Goal: Navigation & Orientation: Find specific page/section

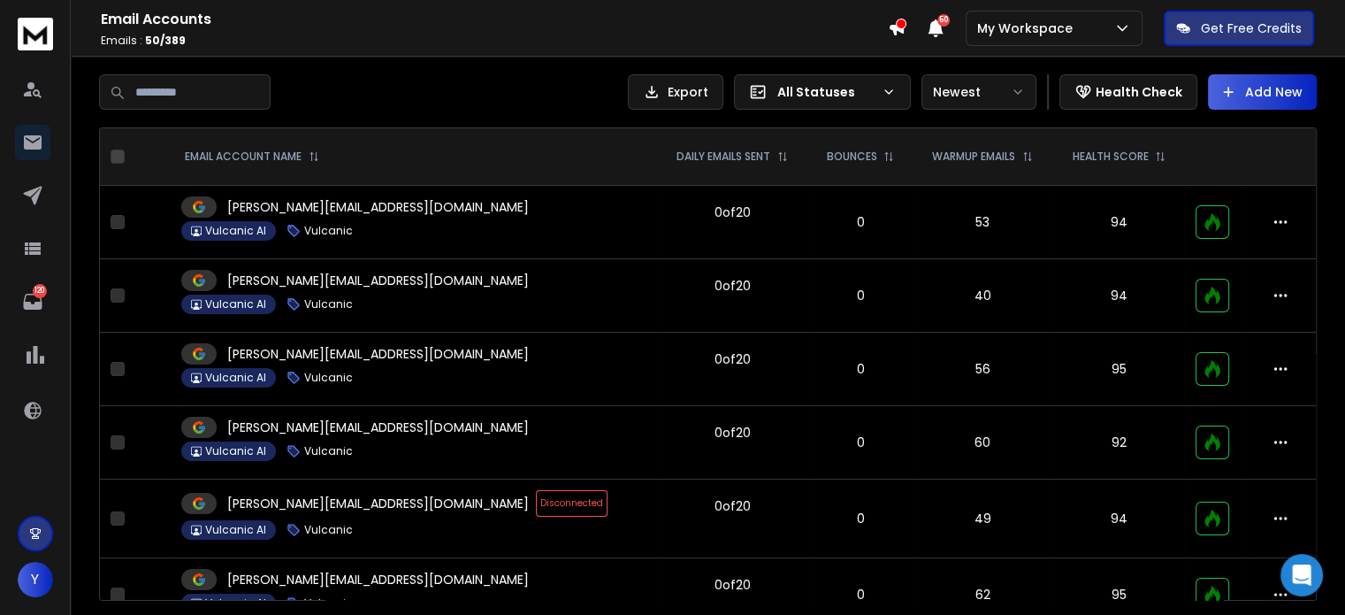
click at [1245, 156] on th at bounding box center [1280, 156] width 71 height 57
click at [25, 288] on link "120" at bounding box center [32, 301] width 35 height 35
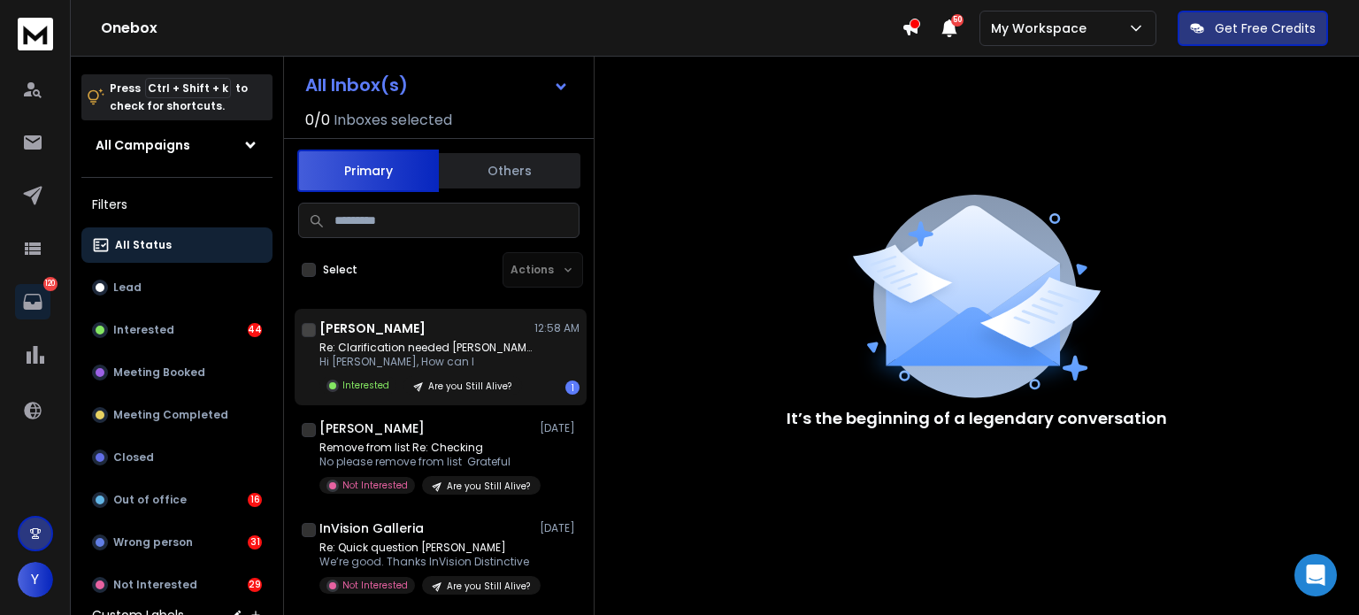
click at [403, 365] on p "Hi [PERSON_NAME], How can I" at bounding box center [425, 362] width 212 height 14
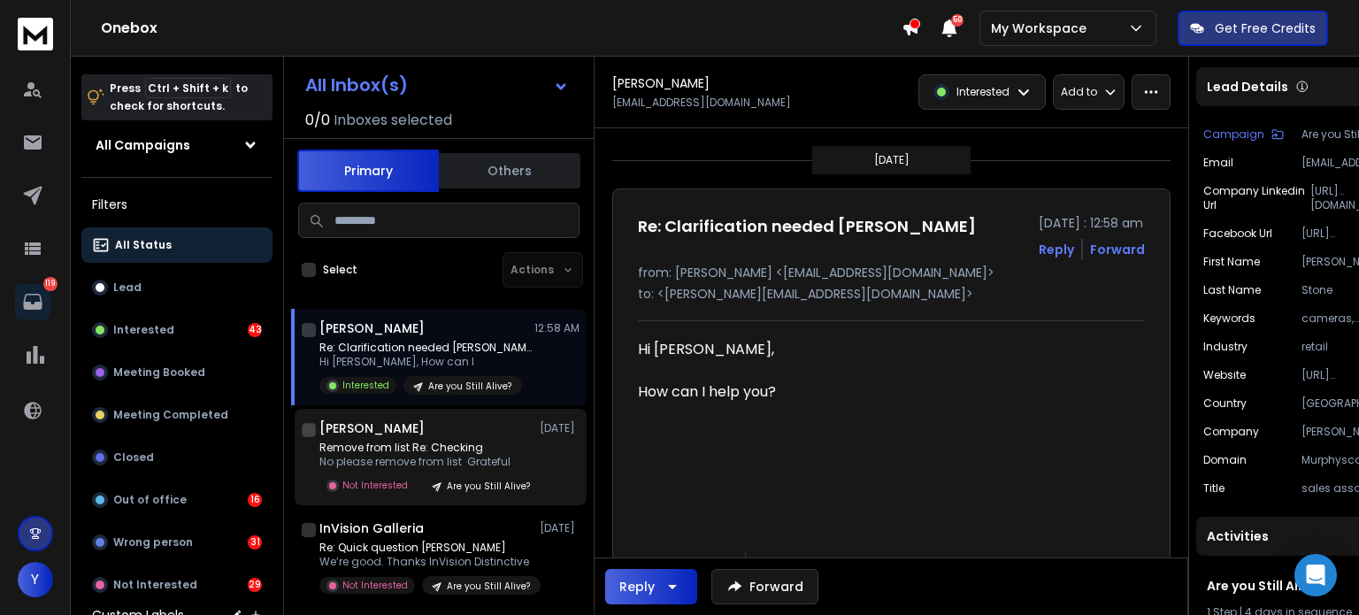
click at [481, 449] on p "Remove from list Re: Checking" at bounding box center [425, 447] width 212 height 14
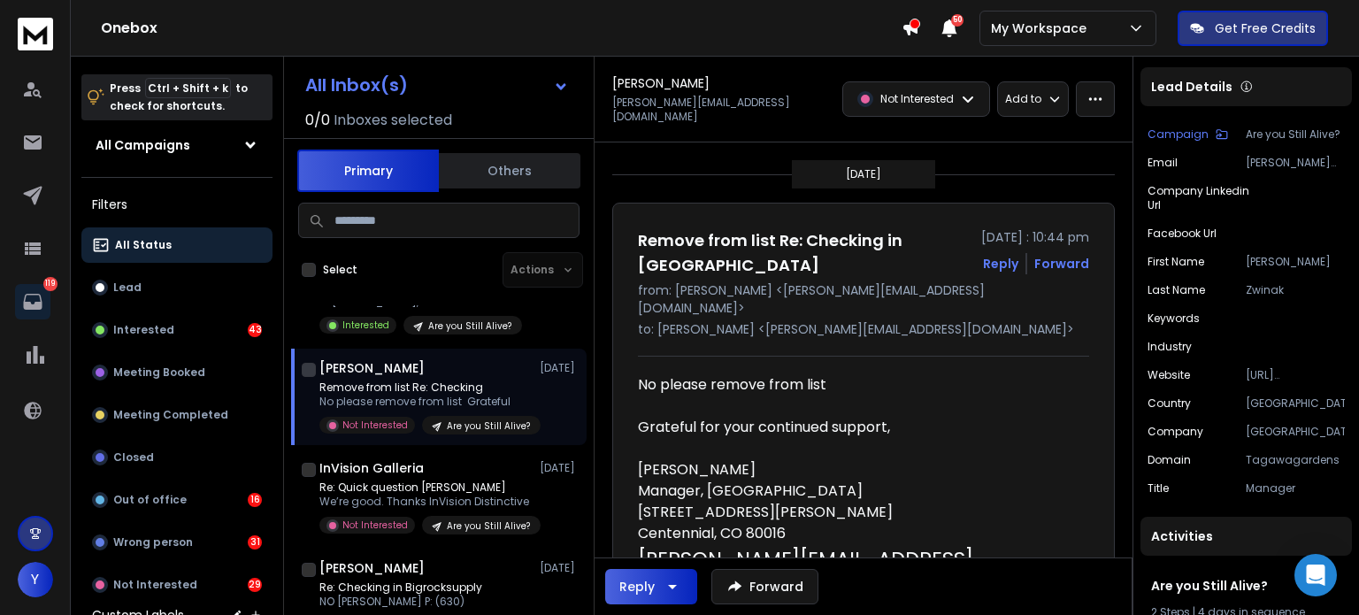
scroll to position [88, 0]
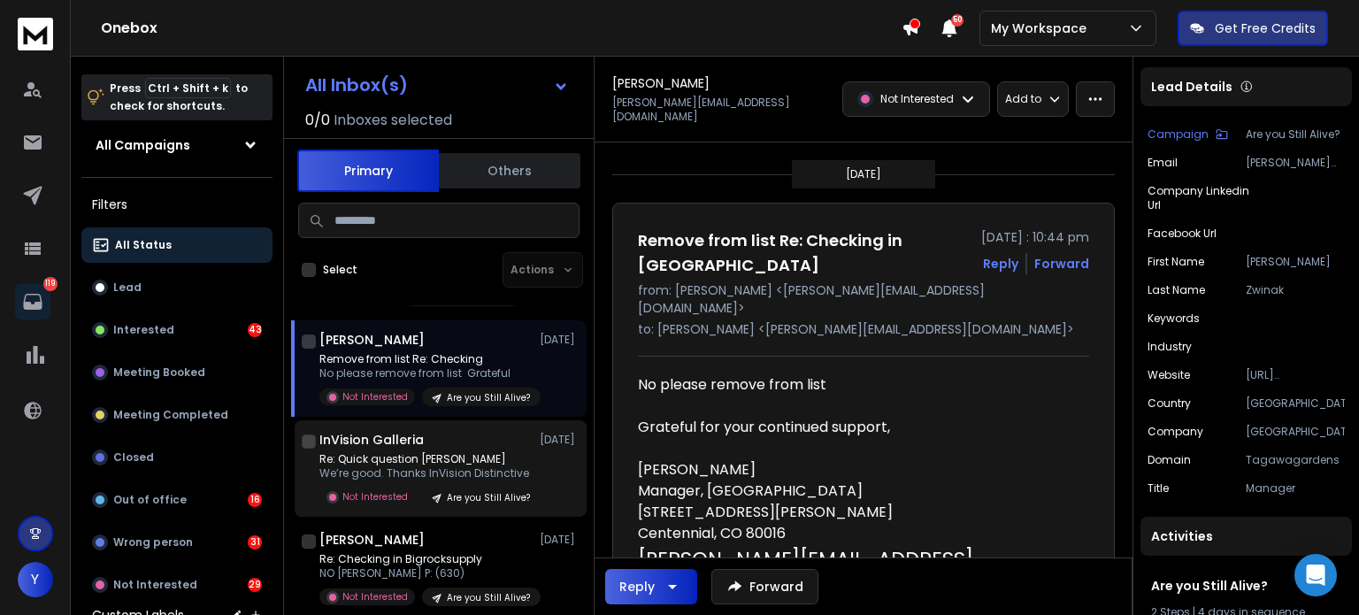
click at [459, 477] on p "We’re good. Thanks InVision Distinctive" at bounding box center [425, 473] width 212 height 14
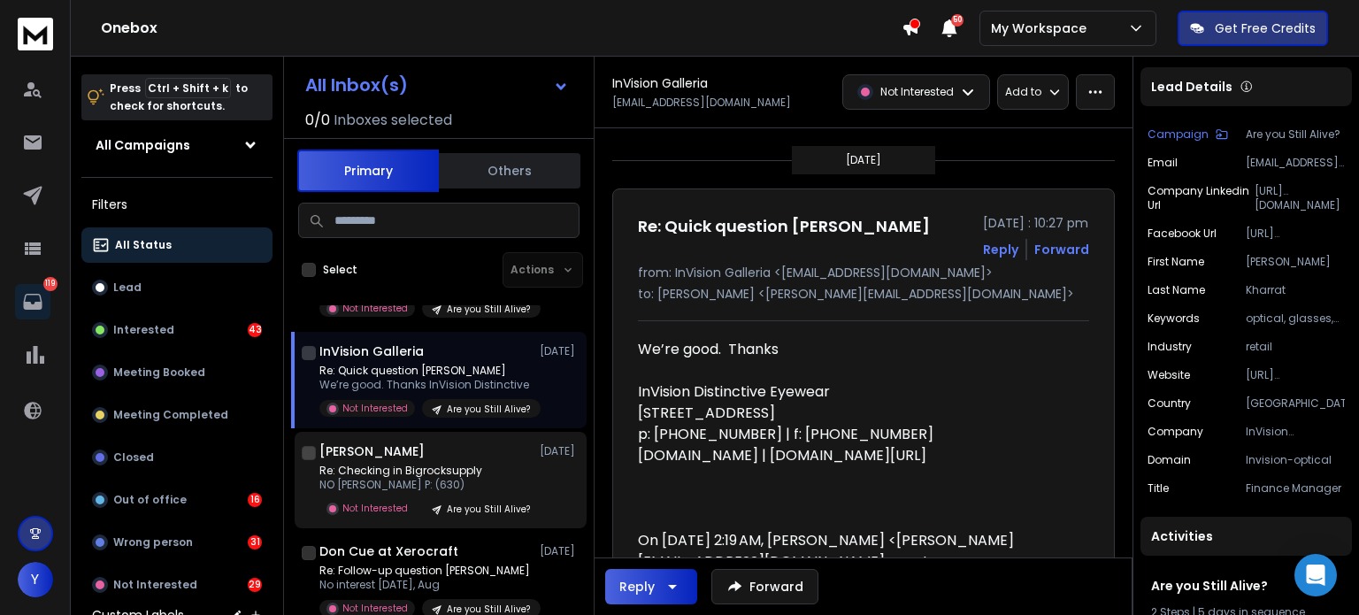
click at [467, 476] on p "Re: Checking in Bigrocksupply" at bounding box center [425, 470] width 212 height 14
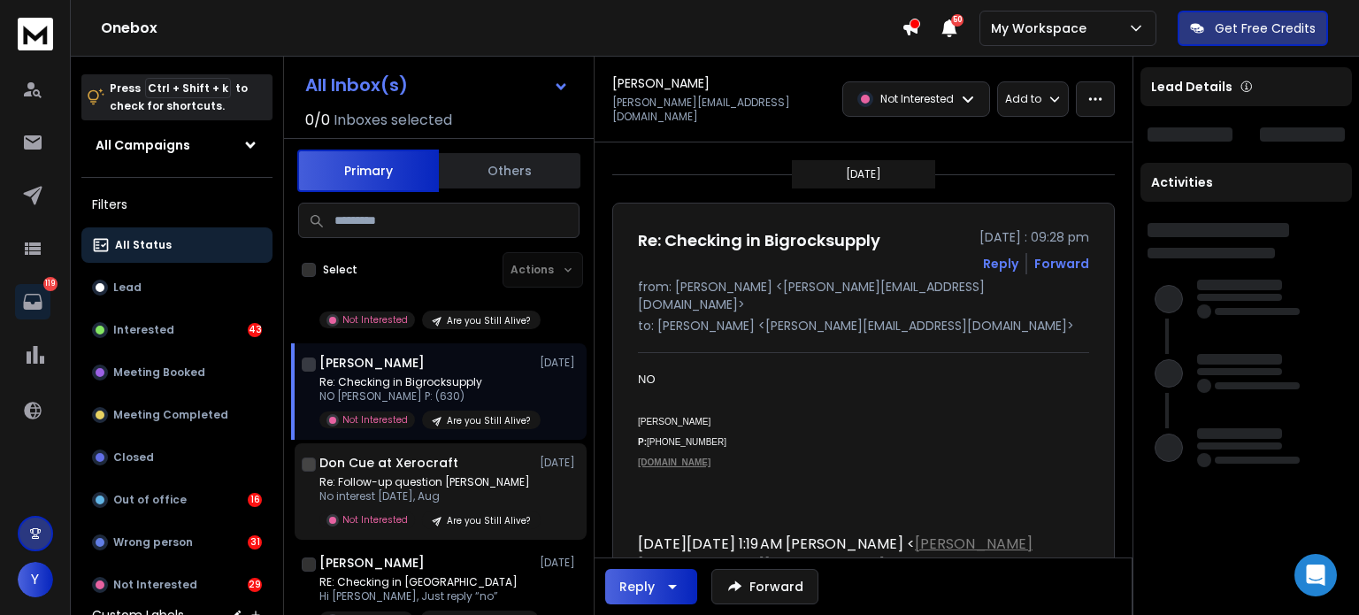
click at [471, 470] on div "Don Cue at Xerocraft [DATE]" at bounding box center [449, 463] width 260 height 18
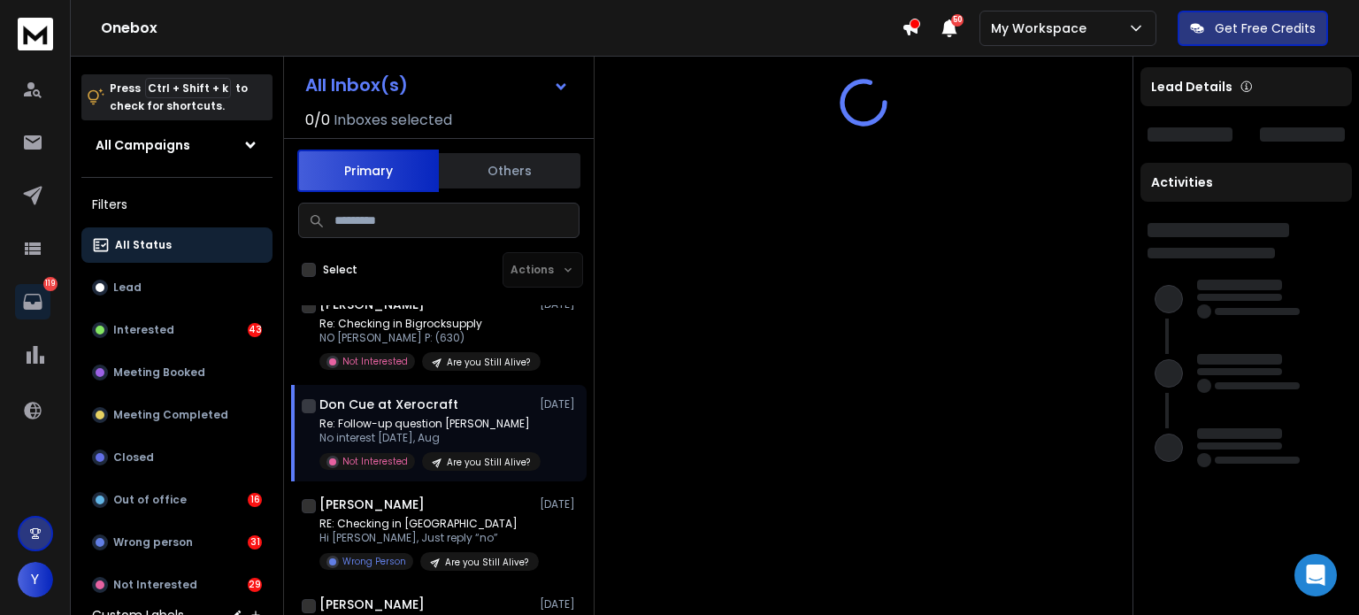
scroll to position [354, 0]
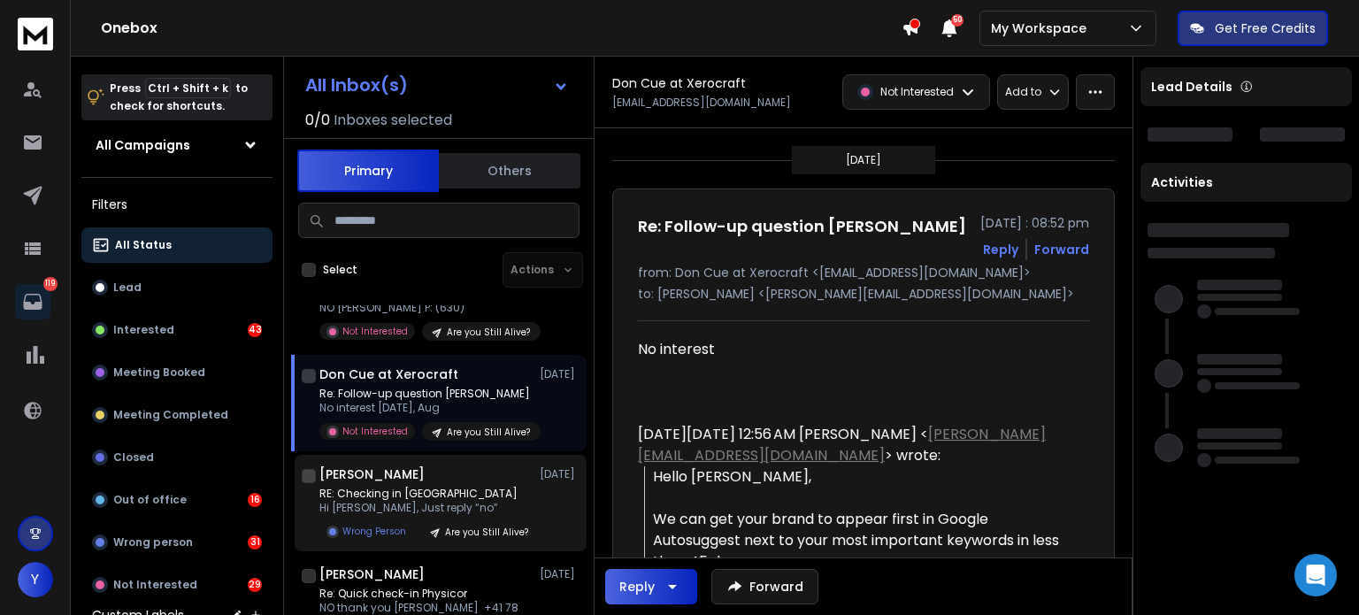
click at [471, 471] on div "[PERSON_NAME] [DATE]" at bounding box center [449, 474] width 260 height 18
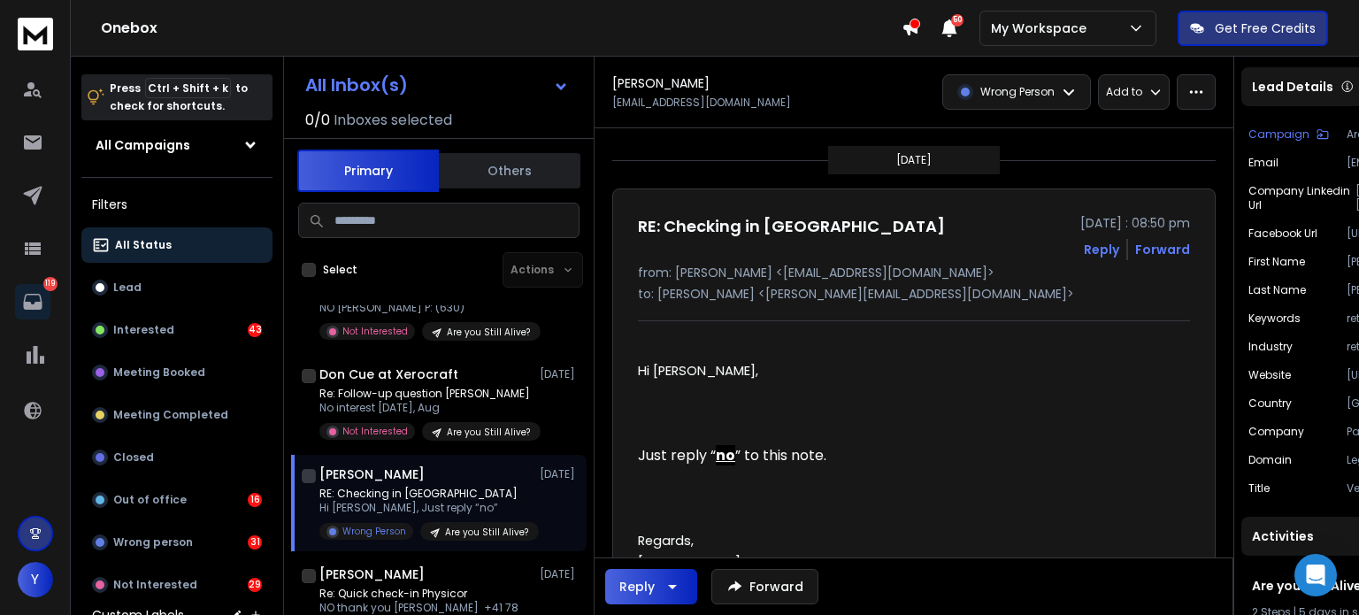
scroll to position [531, 0]
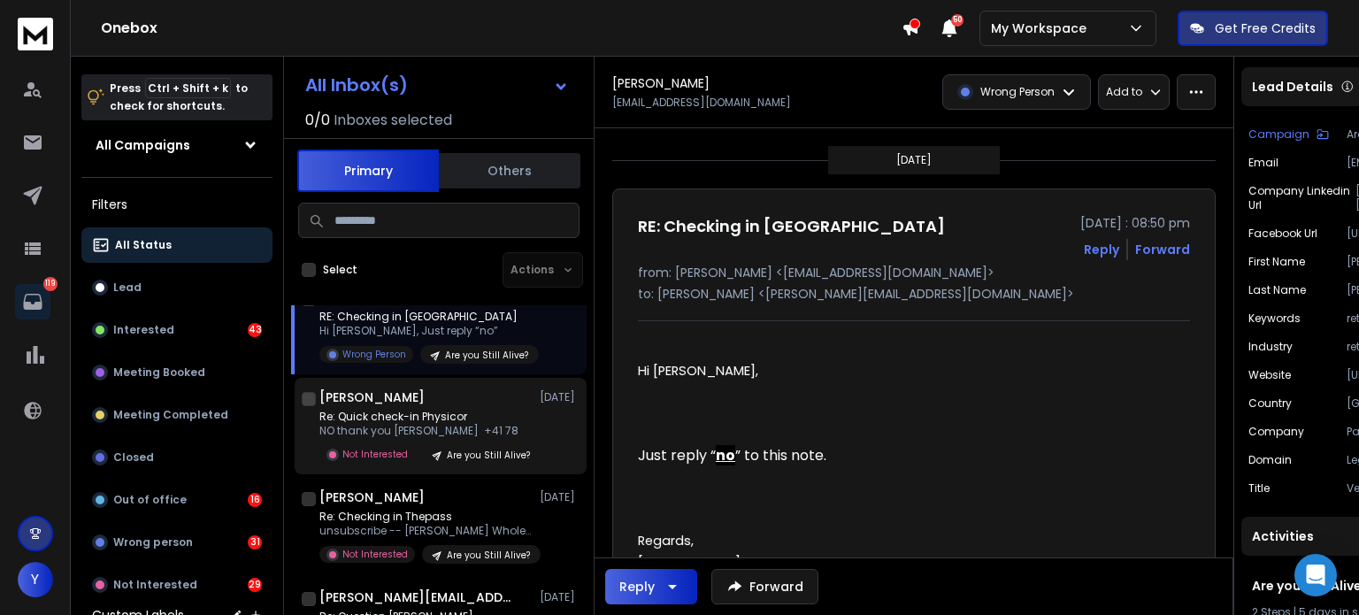
click at [472, 443] on div "Re: Quick check-in Physicor NO thank you [PERSON_NAME] +41 78 Not Interested Ar…" at bounding box center [429, 437] width 221 height 54
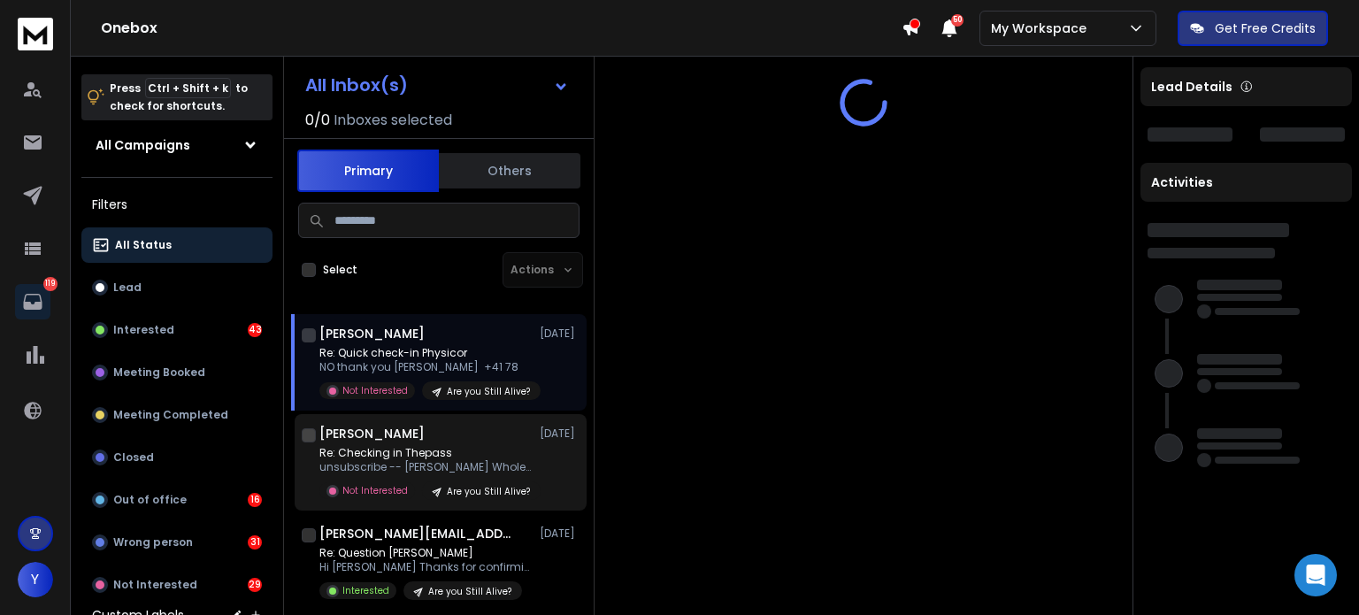
scroll to position [708, 0]
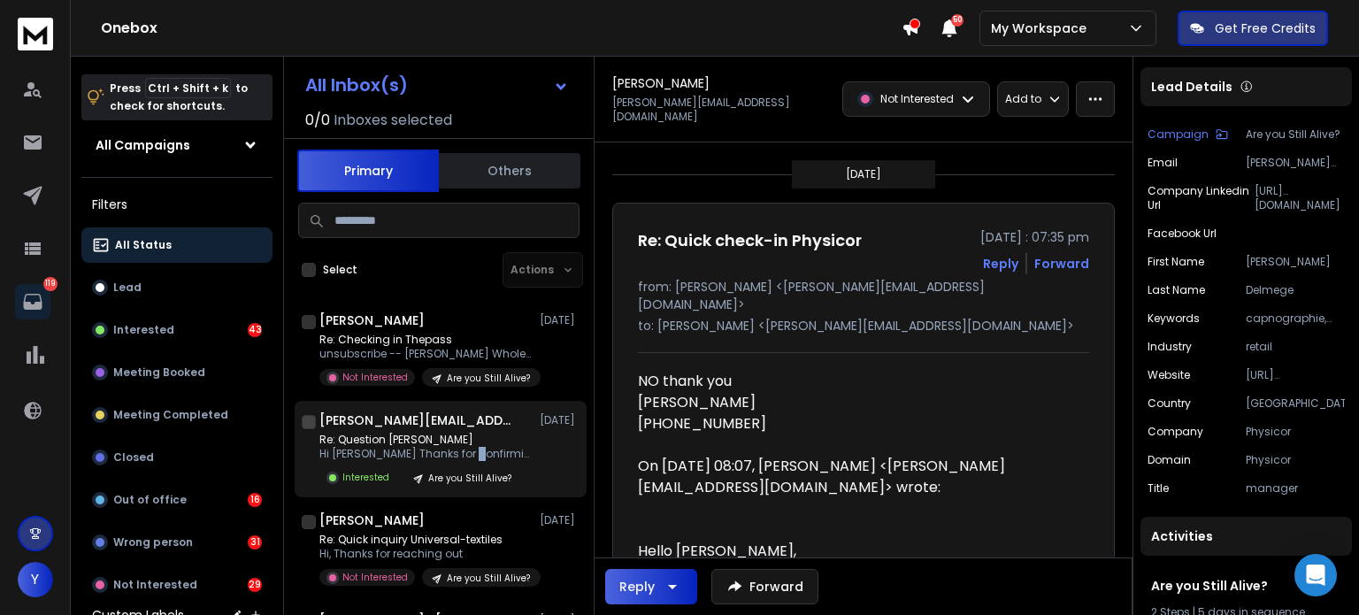
click at [468, 449] on p "Hi [PERSON_NAME] Thanks for confirming. The reason" at bounding box center [425, 454] width 212 height 14
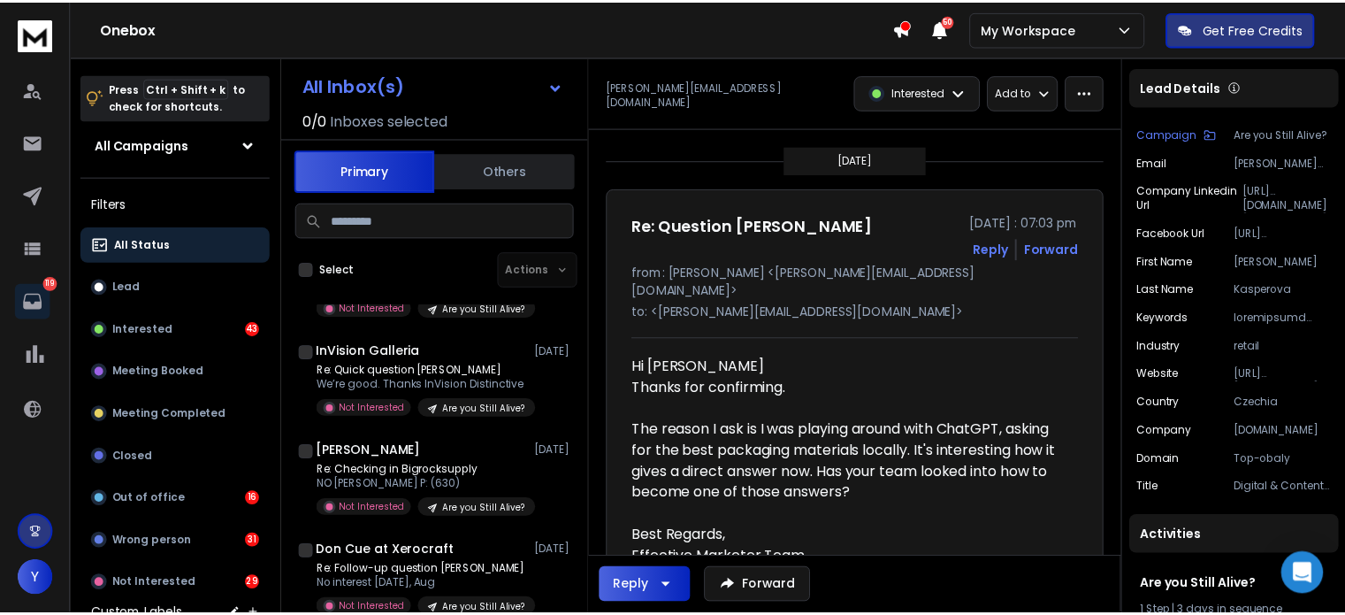
scroll to position [0, 0]
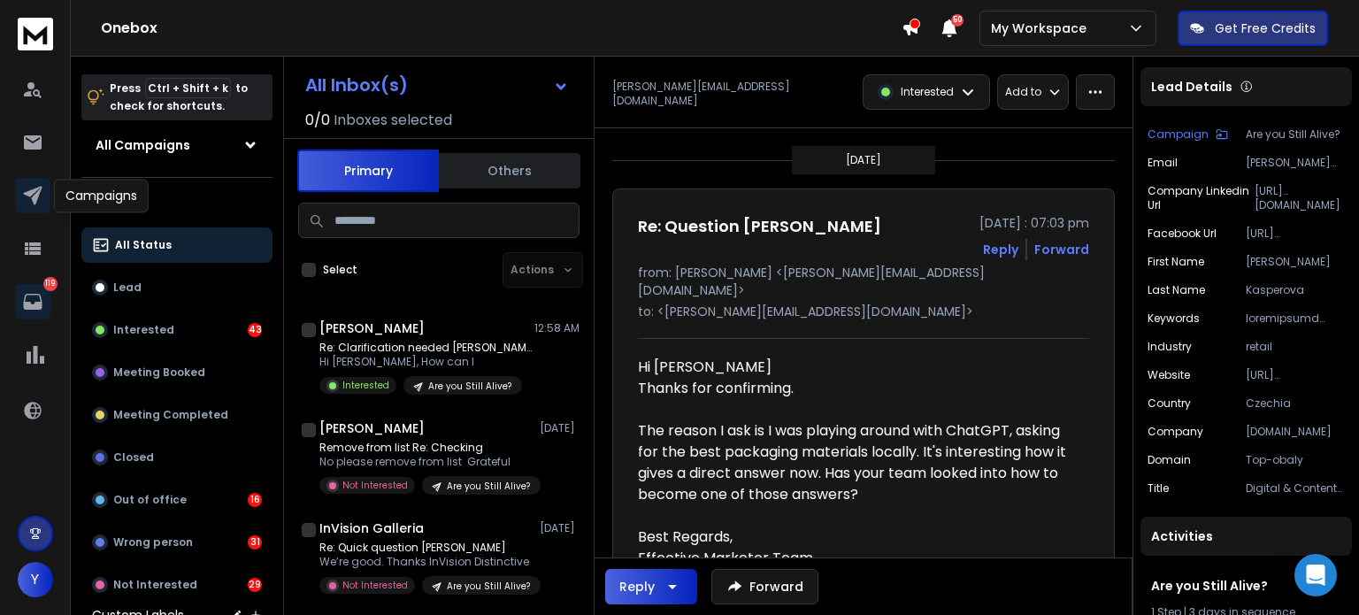
click at [34, 186] on icon at bounding box center [32, 195] width 21 height 21
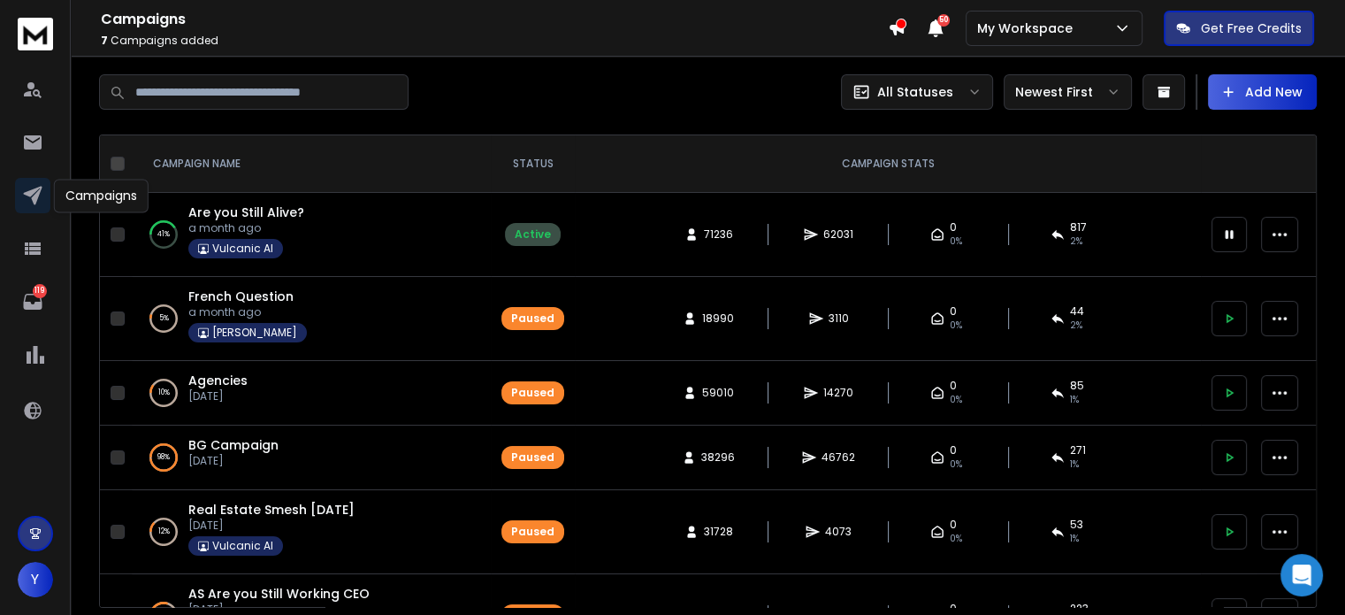
click at [272, 203] on span "Are you Still Alive?" at bounding box center [246, 212] width 116 height 18
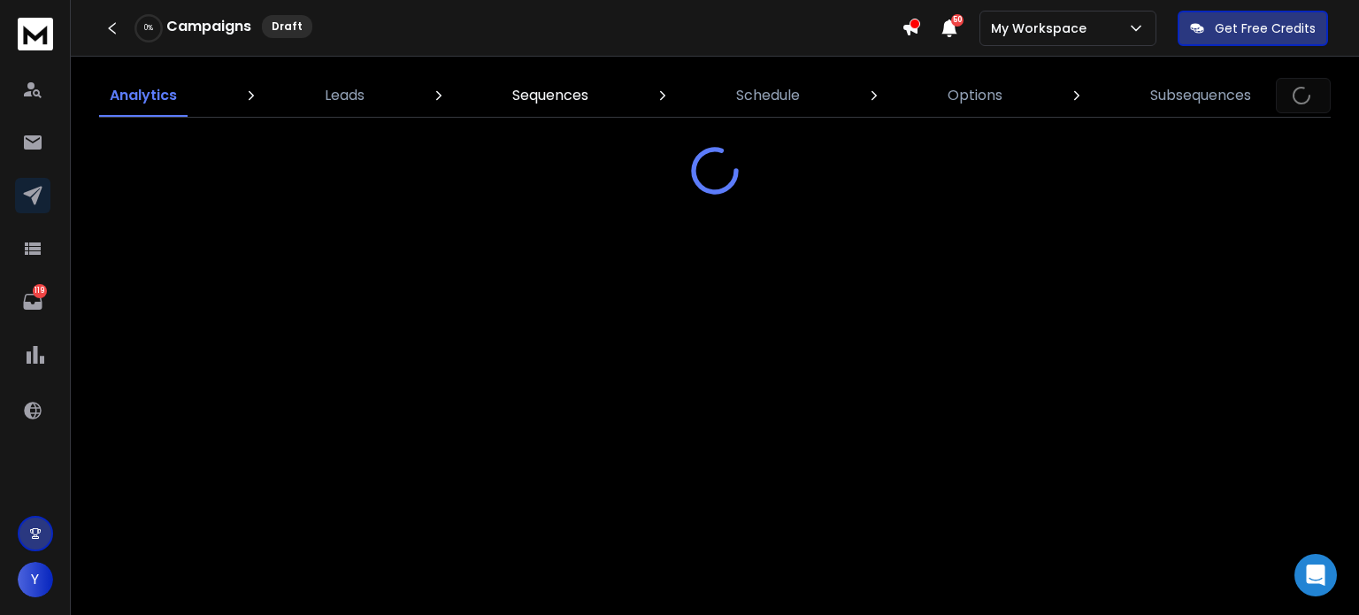
click at [527, 101] on p "Sequences" at bounding box center [550, 95] width 76 height 21
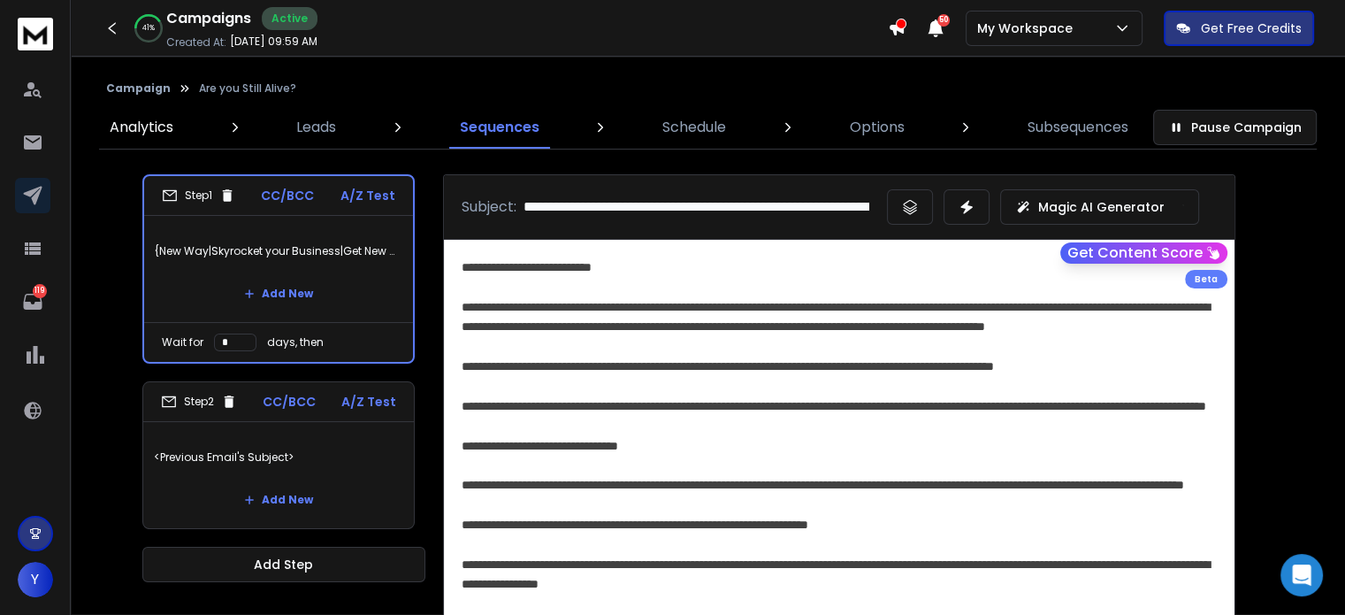
click at [142, 88] on button "Campaign" at bounding box center [138, 88] width 65 height 14
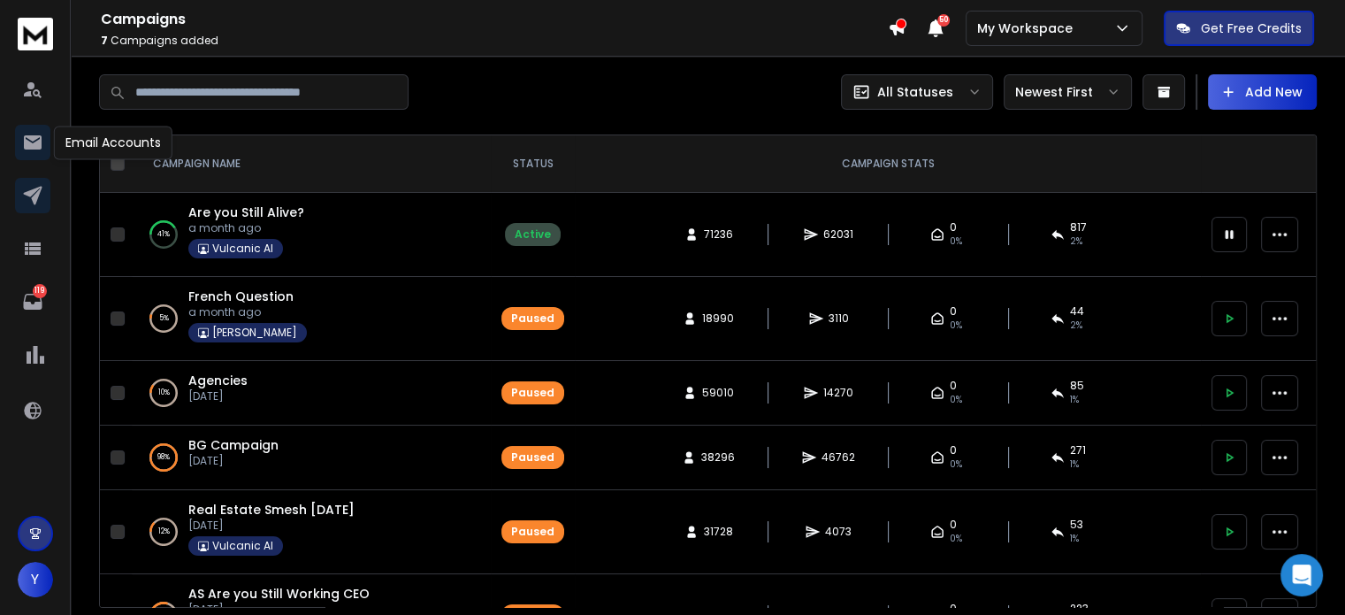
click at [19, 141] on link at bounding box center [32, 142] width 35 height 35
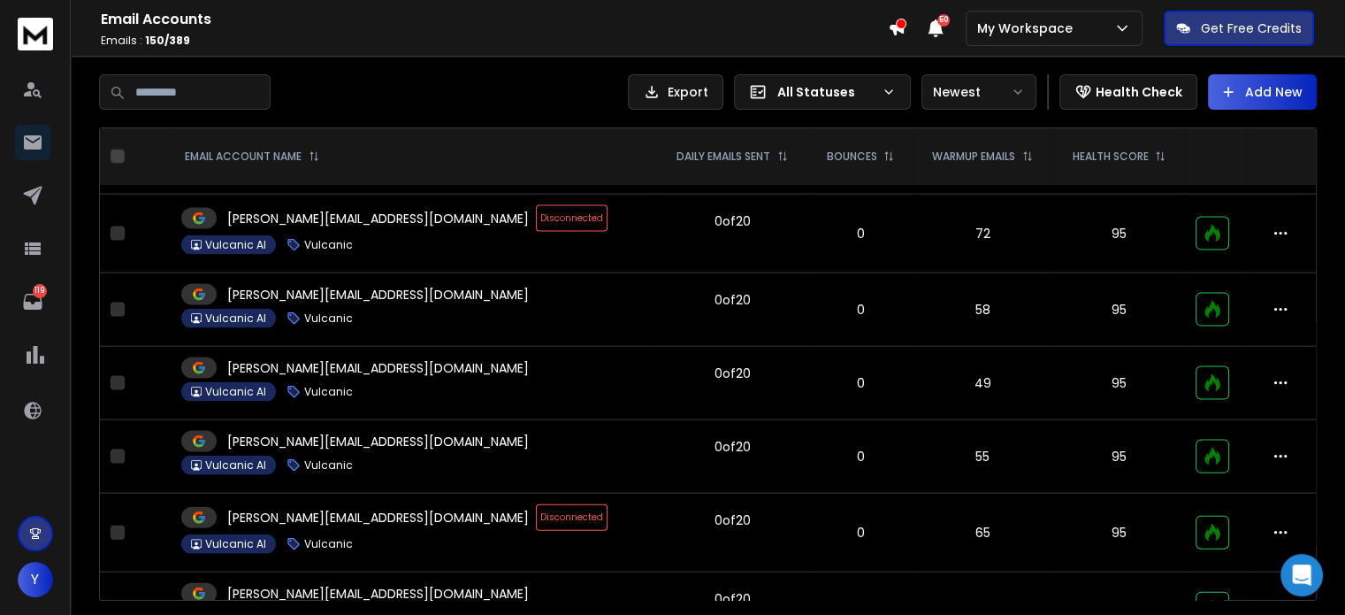
scroll to position [10593, 0]
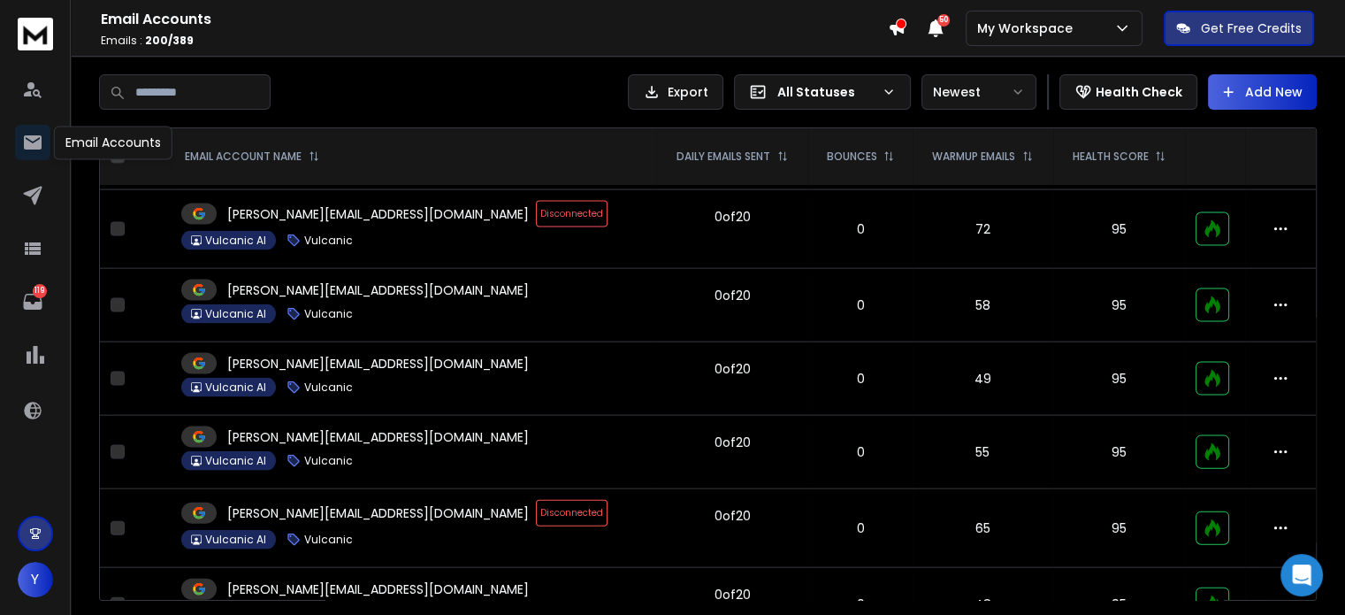
click at [424, 90] on div at bounding box center [358, 91] width 518 height 35
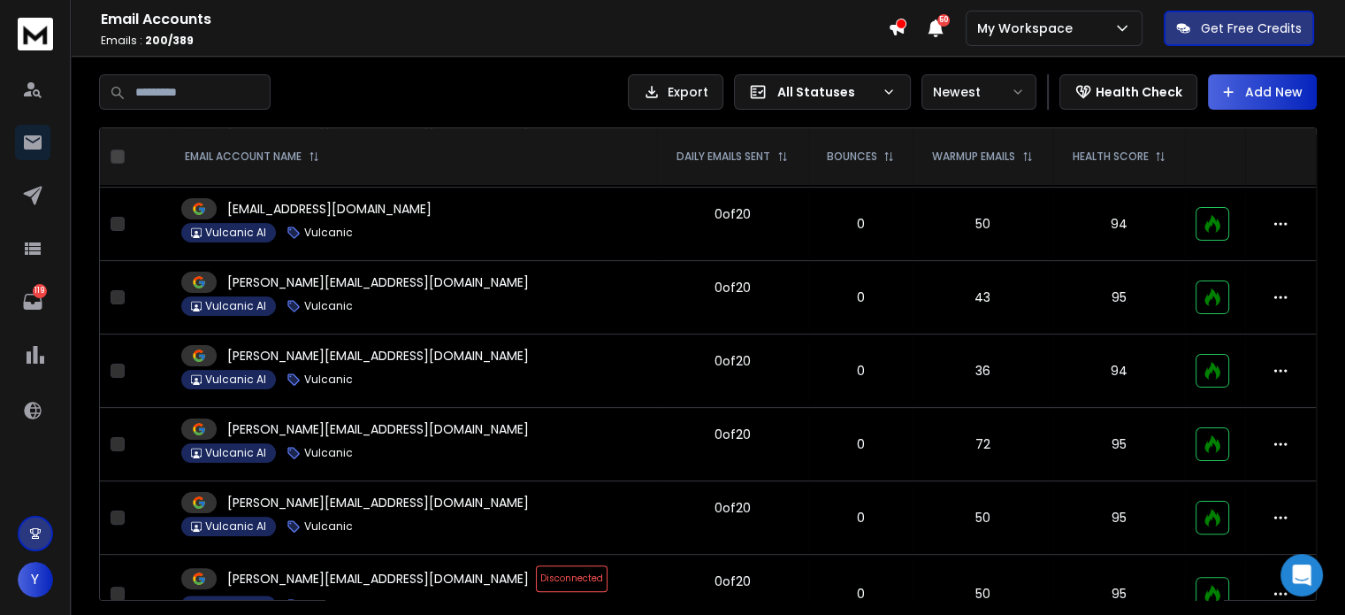
scroll to position [0, 0]
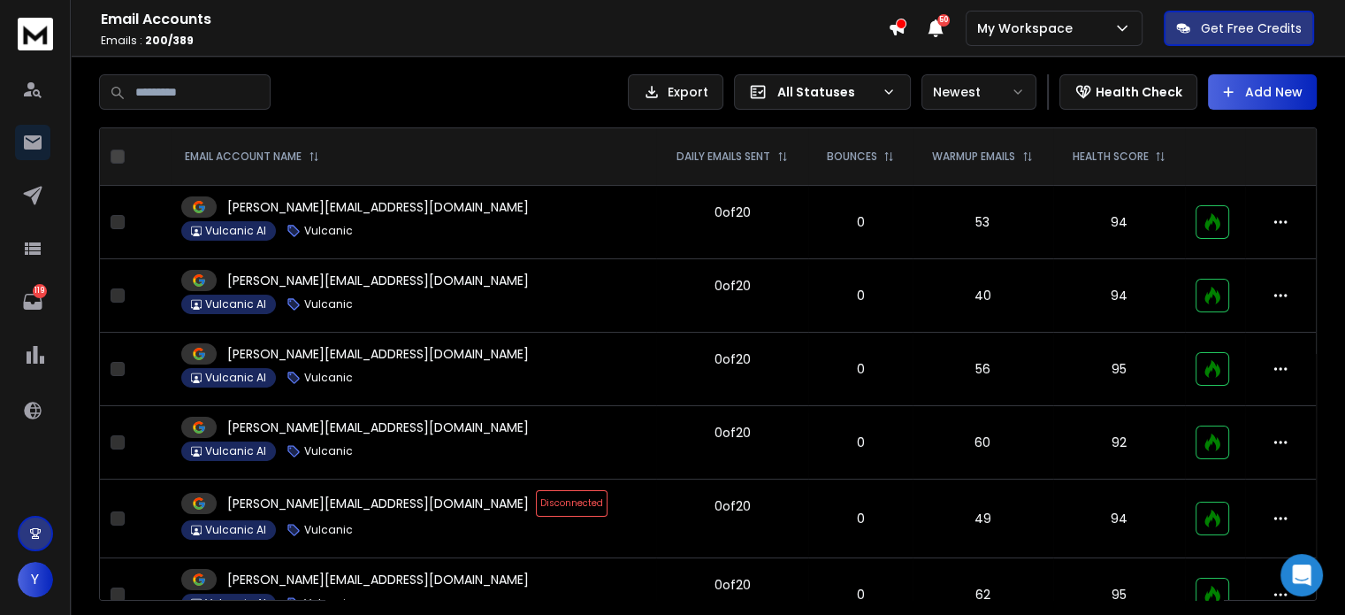
click at [499, 73] on div "Export All Statuses Newest Health Check Add New EMAIL ACCOUNT NAME DAILY EMAILS…" at bounding box center [708, 338] width 1275 height 562
click at [556, 102] on div at bounding box center [358, 91] width 518 height 35
click at [447, 77] on div at bounding box center [358, 91] width 518 height 35
